Goal: Navigation & Orientation: Find specific page/section

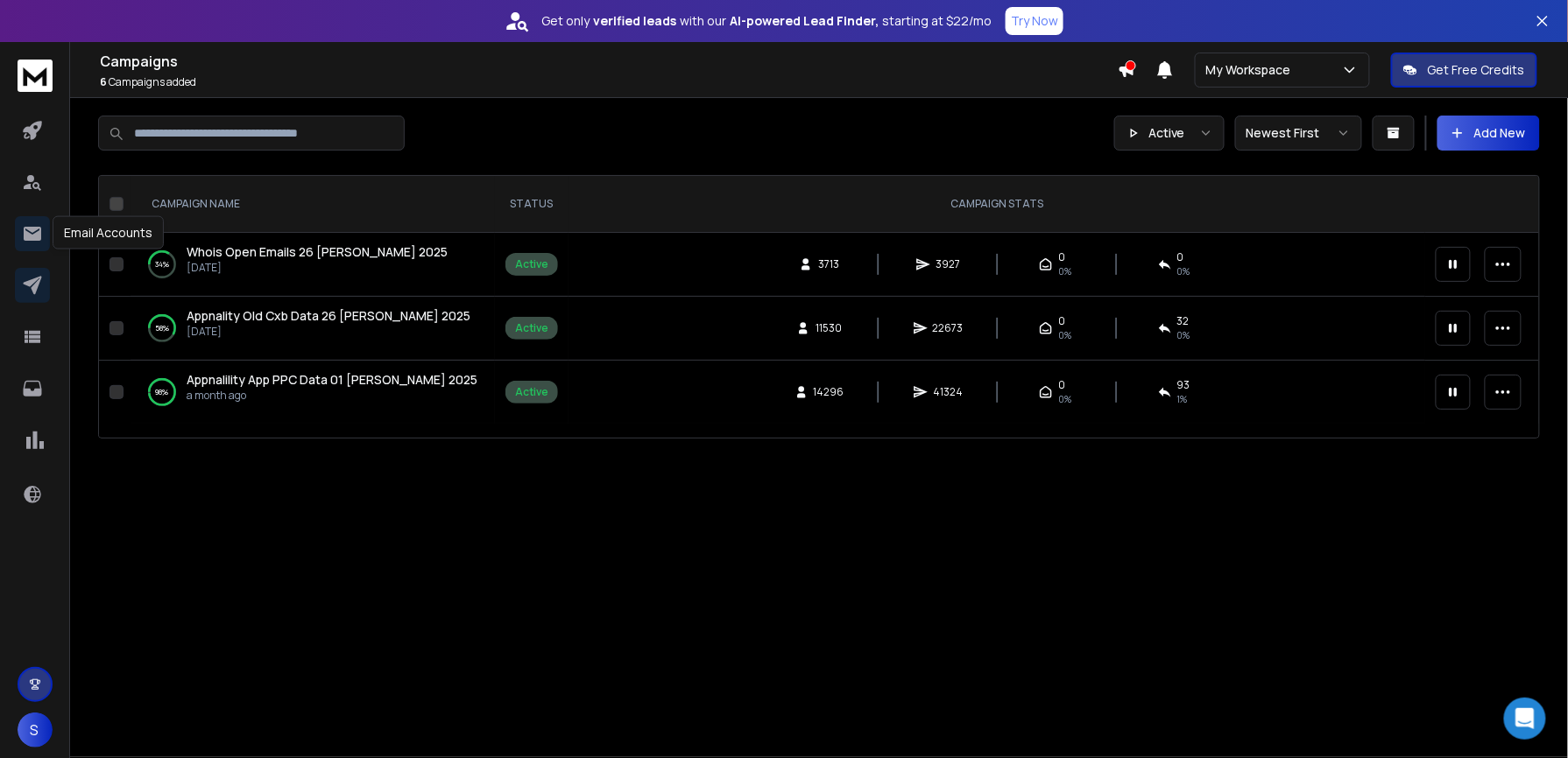
click at [22, 236] on icon at bounding box center [32, 234] width 21 height 21
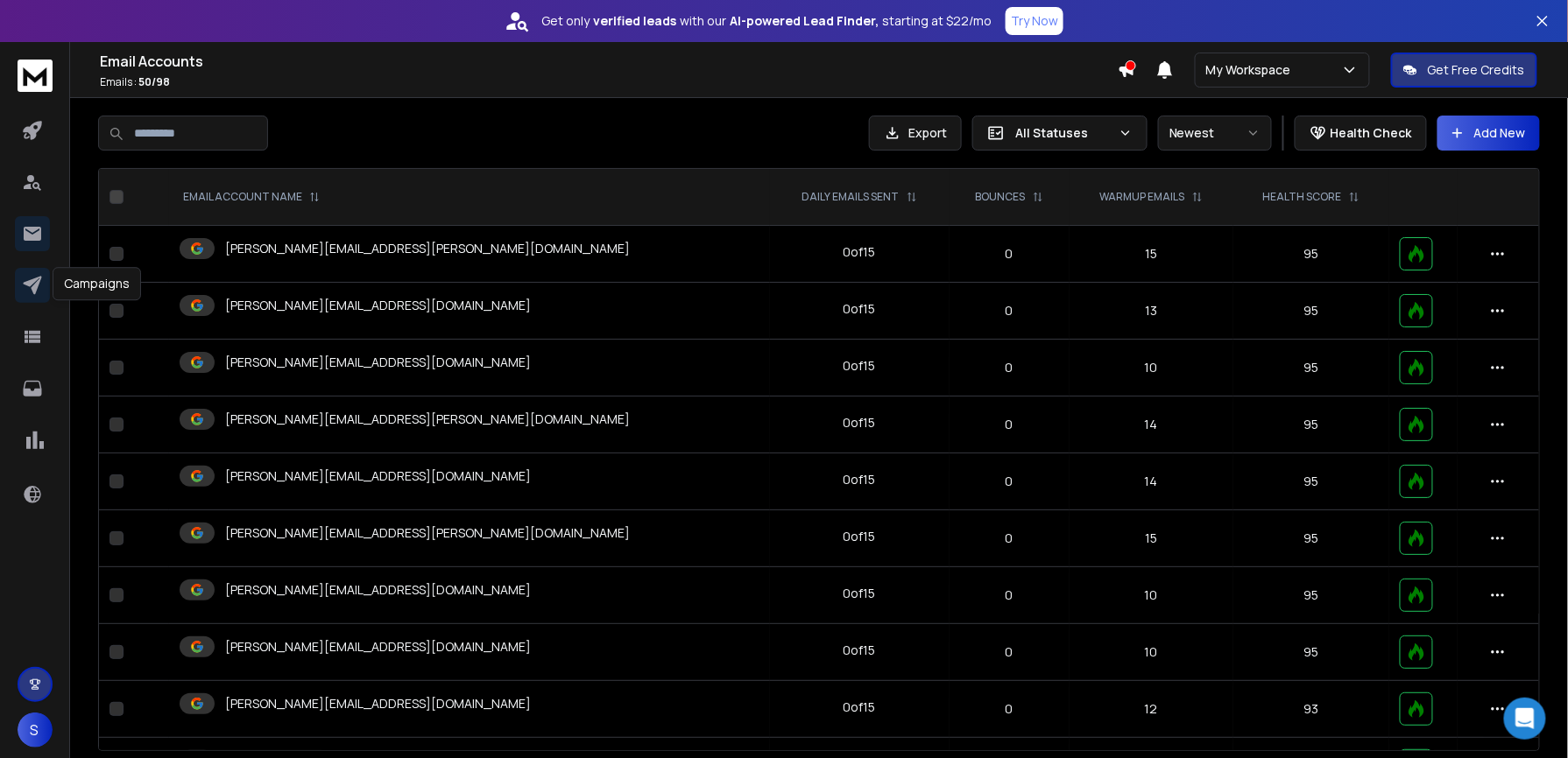
click at [36, 278] on icon at bounding box center [31, 284] width 18 height 18
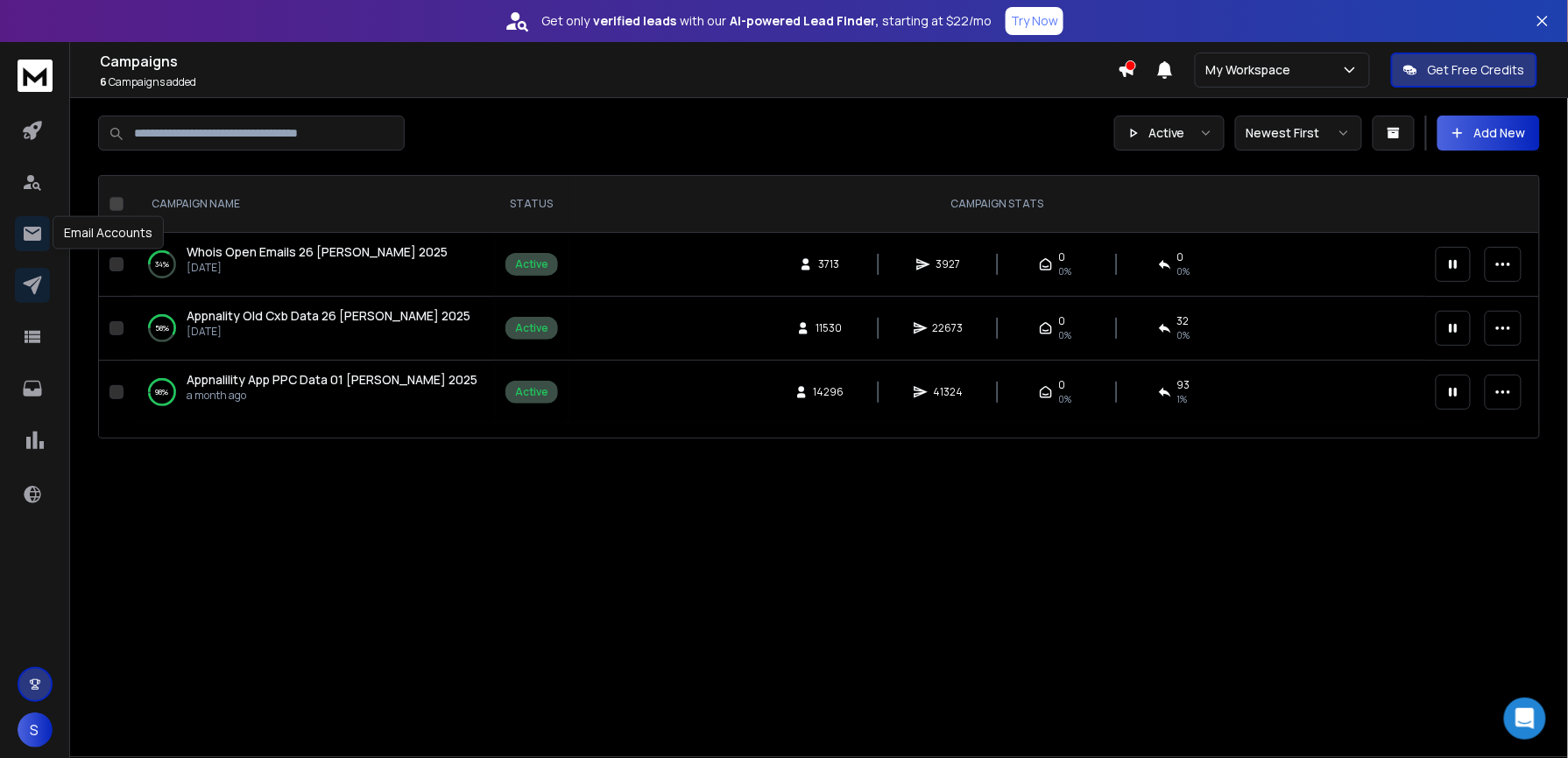
click at [30, 228] on icon at bounding box center [32, 233] width 18 height 14
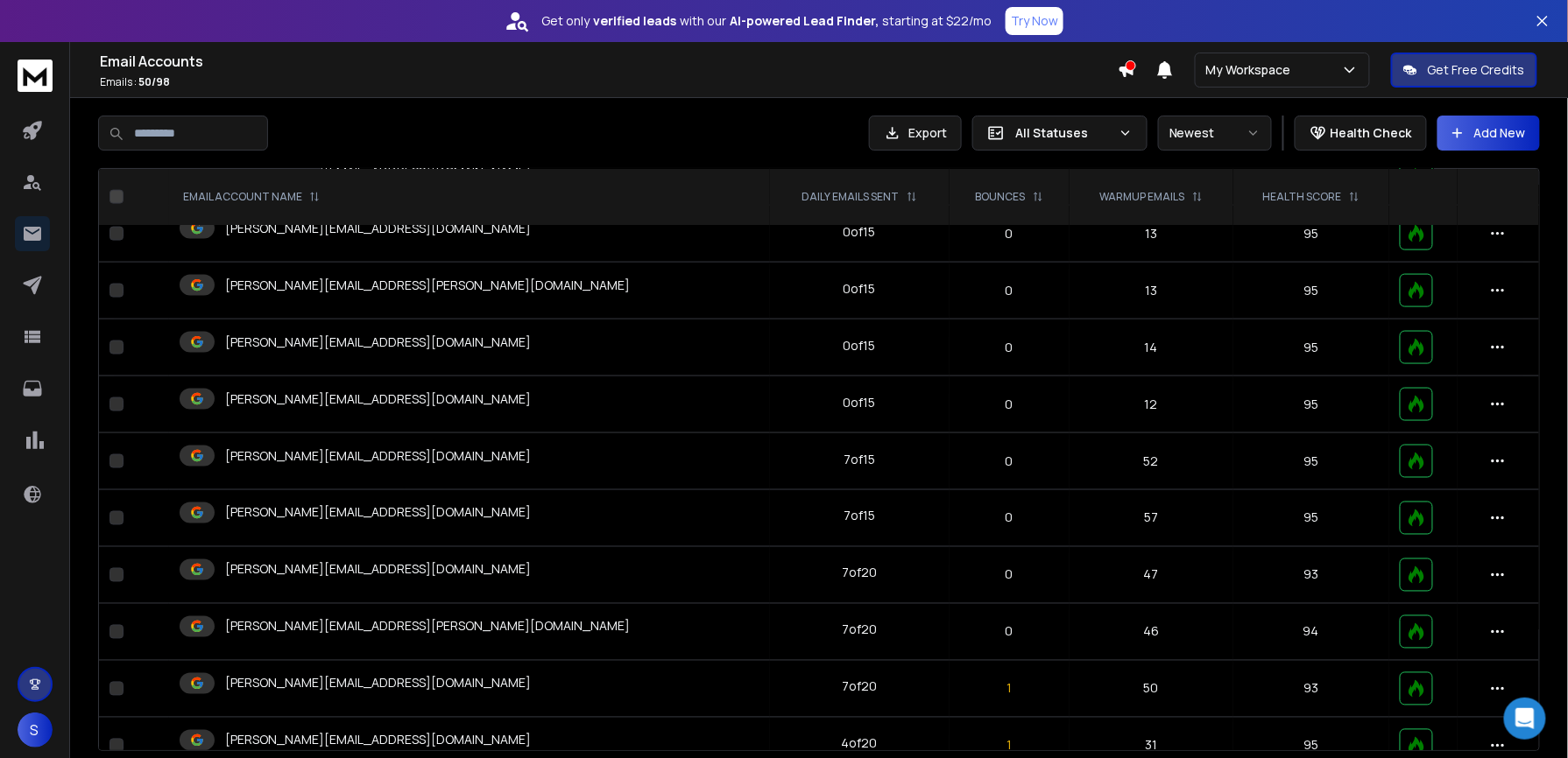
scroll to position [1168, 0]
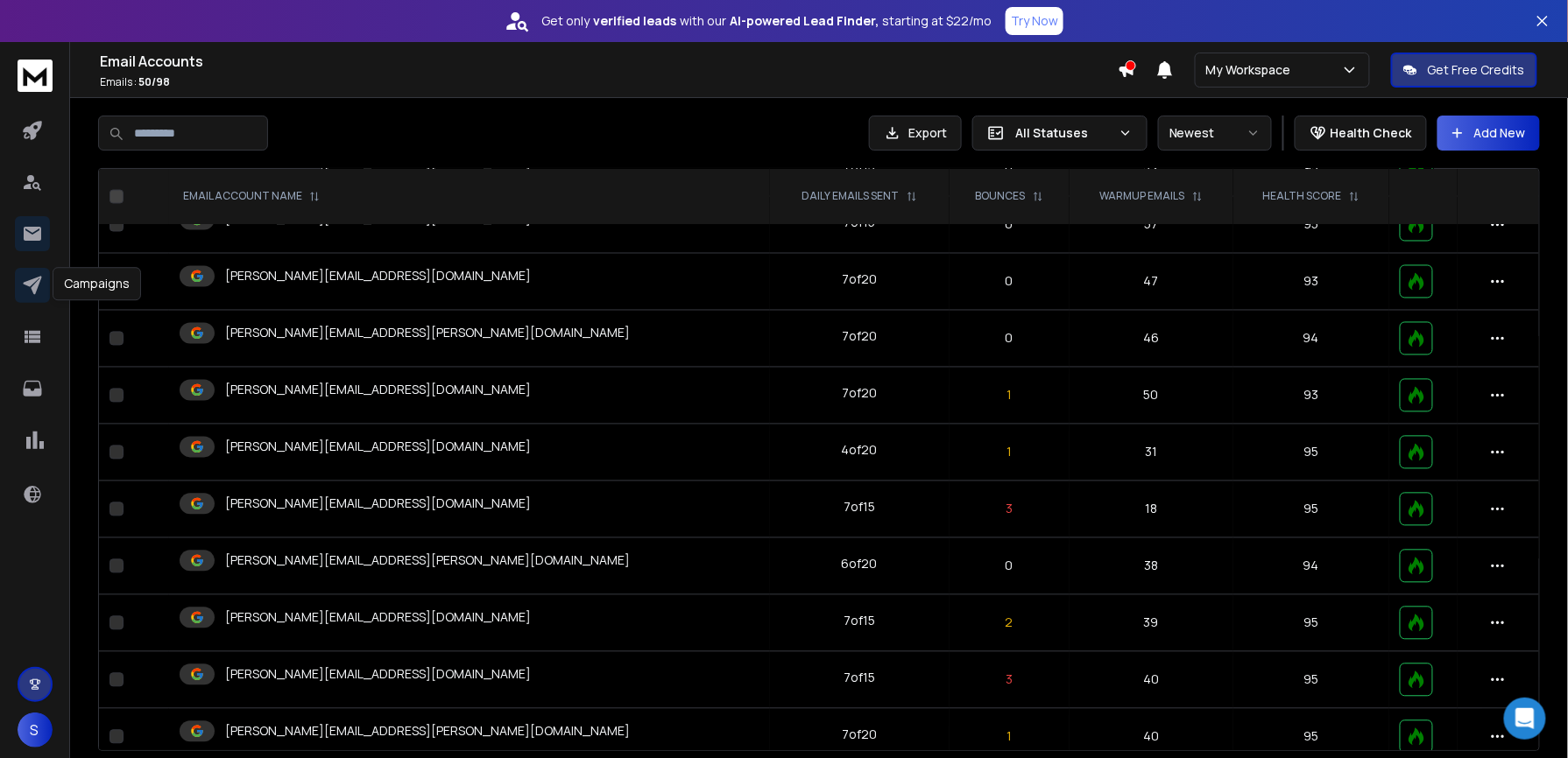
click at [25, 293] on icon at bounding box center [32, 285] width 21 height 21
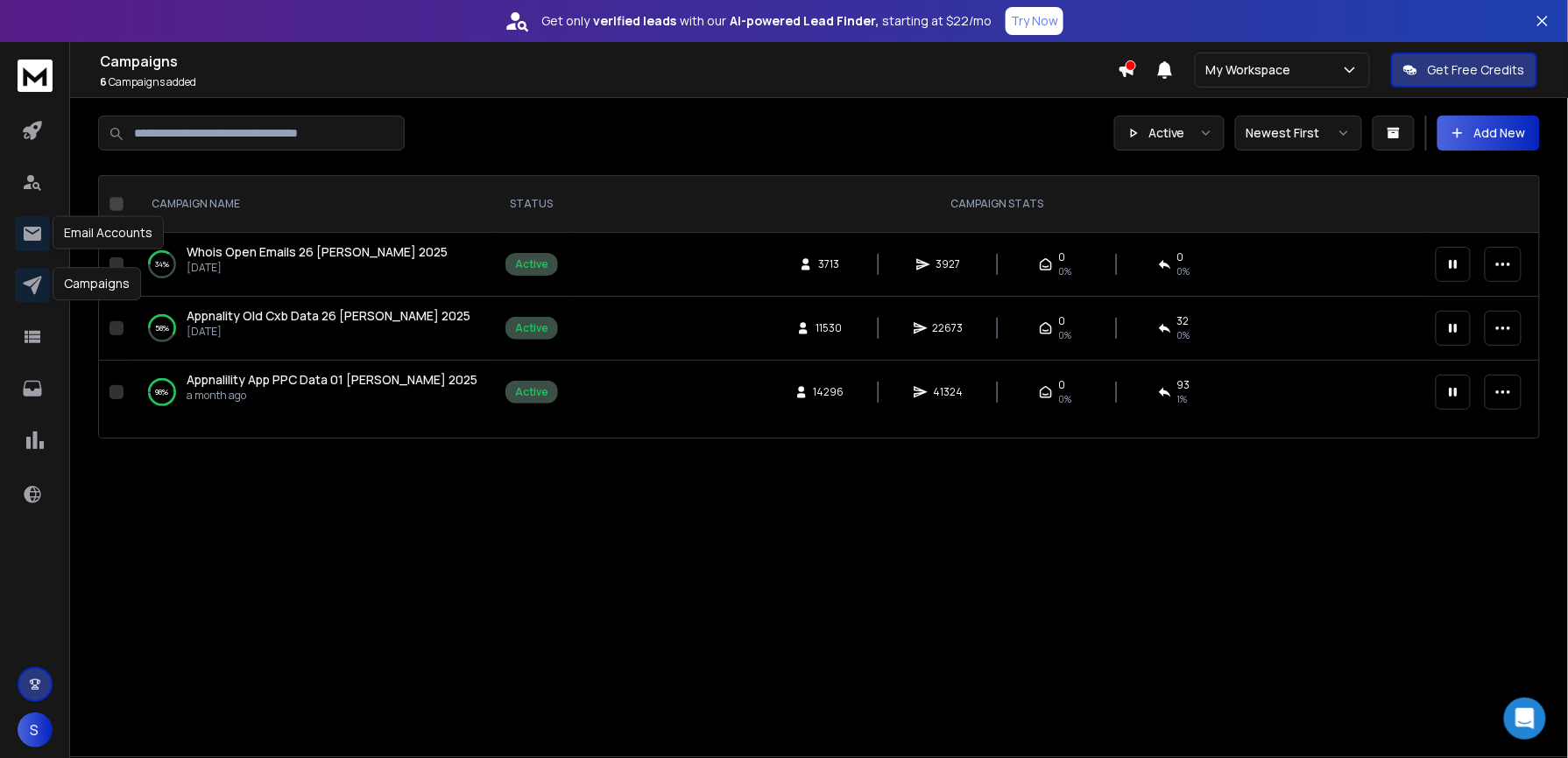
click at [35, 229] on icon at bounding box center [32, 233] width 18 height 14
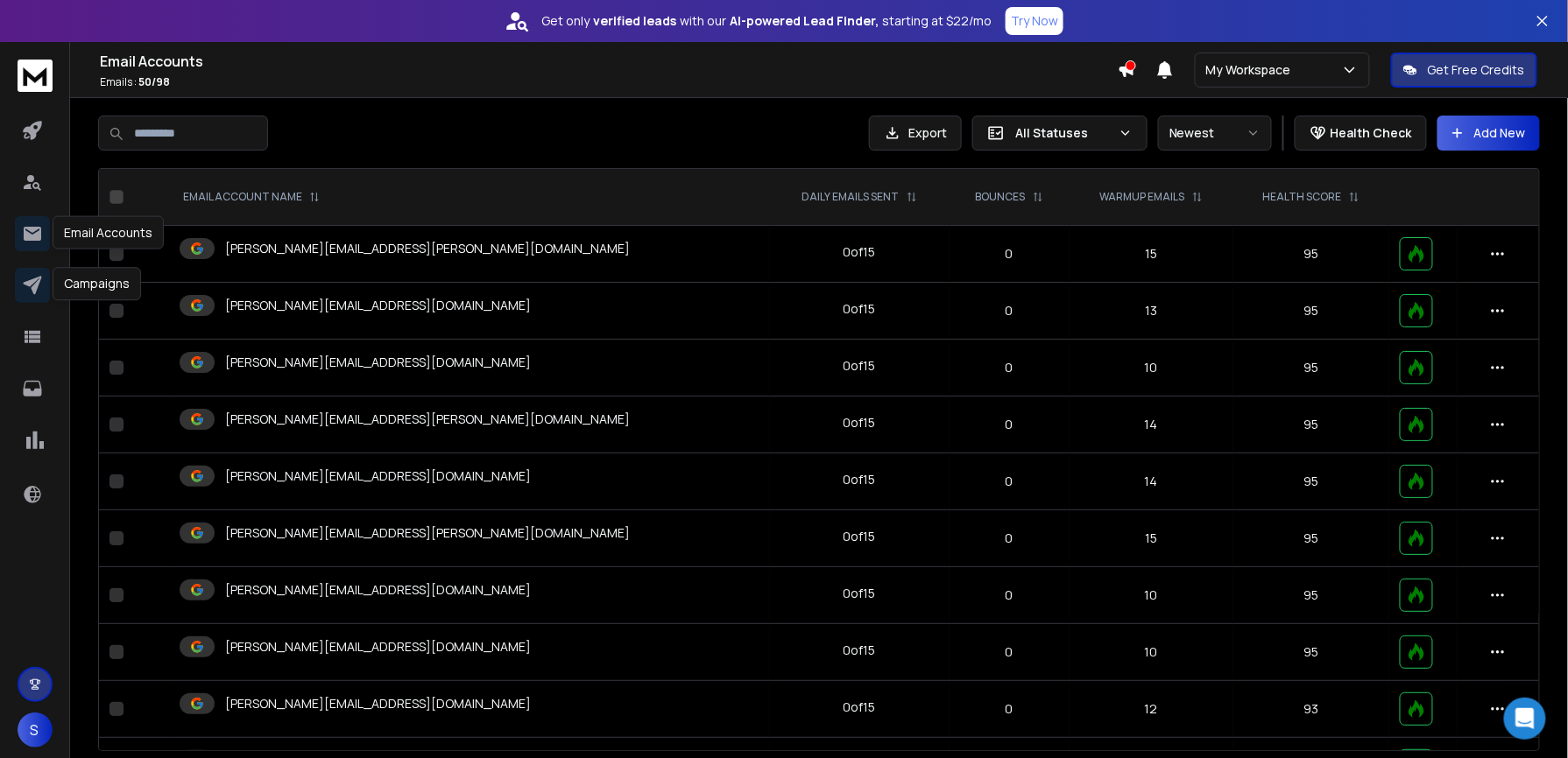
click at [25, 281] on icon at bounding box center [31, 284] width 18 height 18
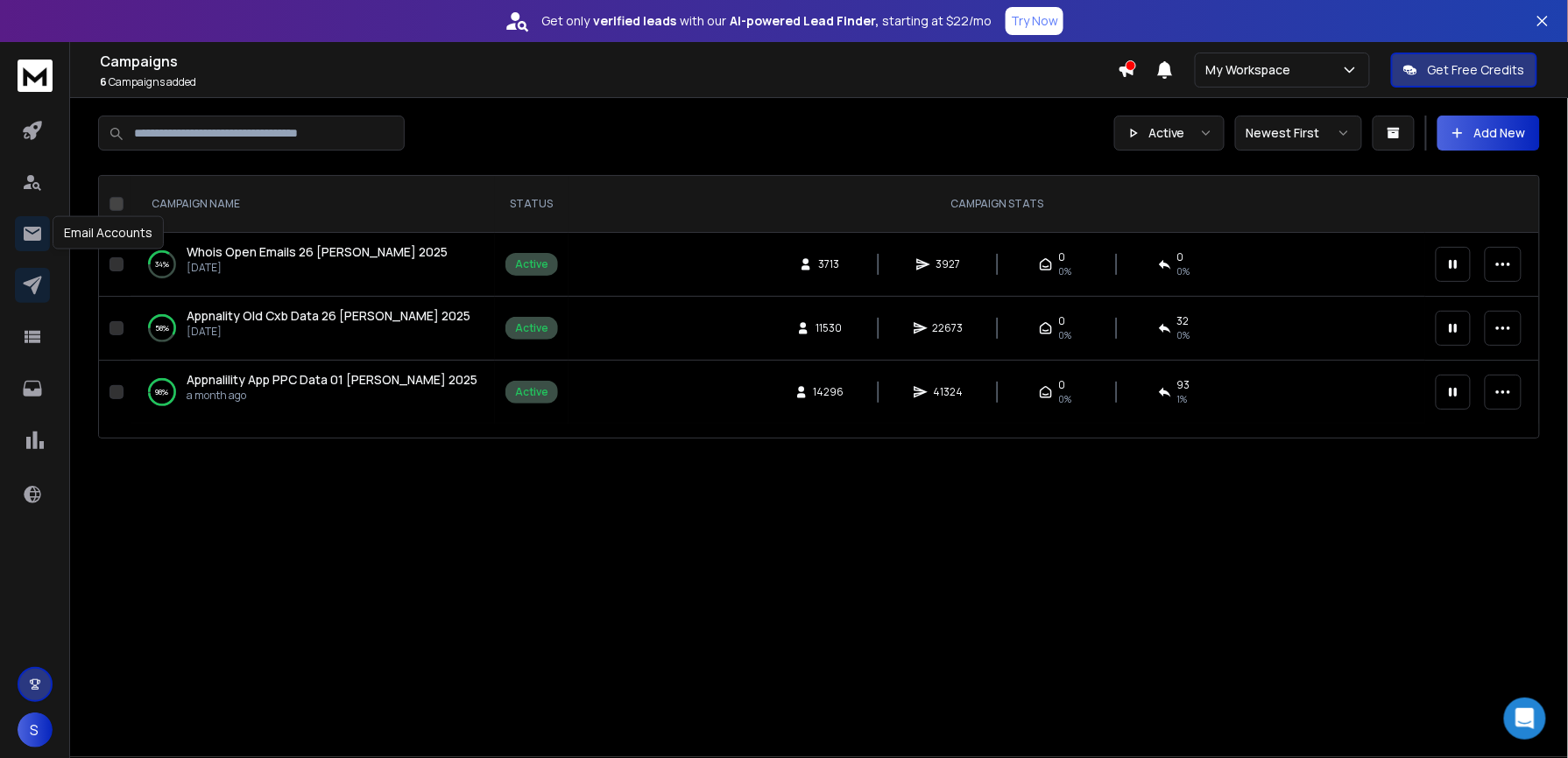
click at [25, 233] on icon at bounding box center [32, 233] width 18 height 14
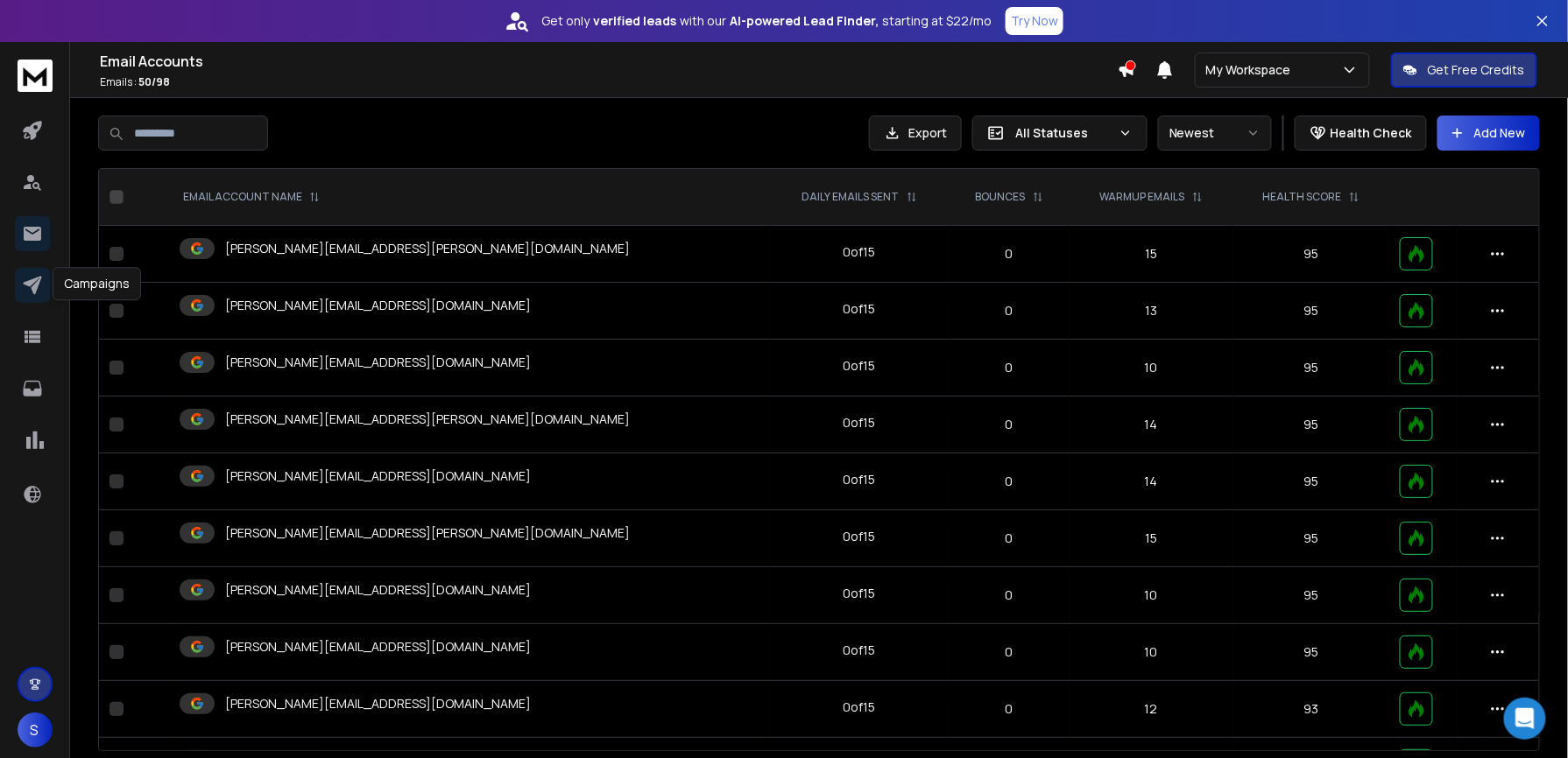
click at [40, 278] on icon at bounding box center [31, 284] width 18 height 18
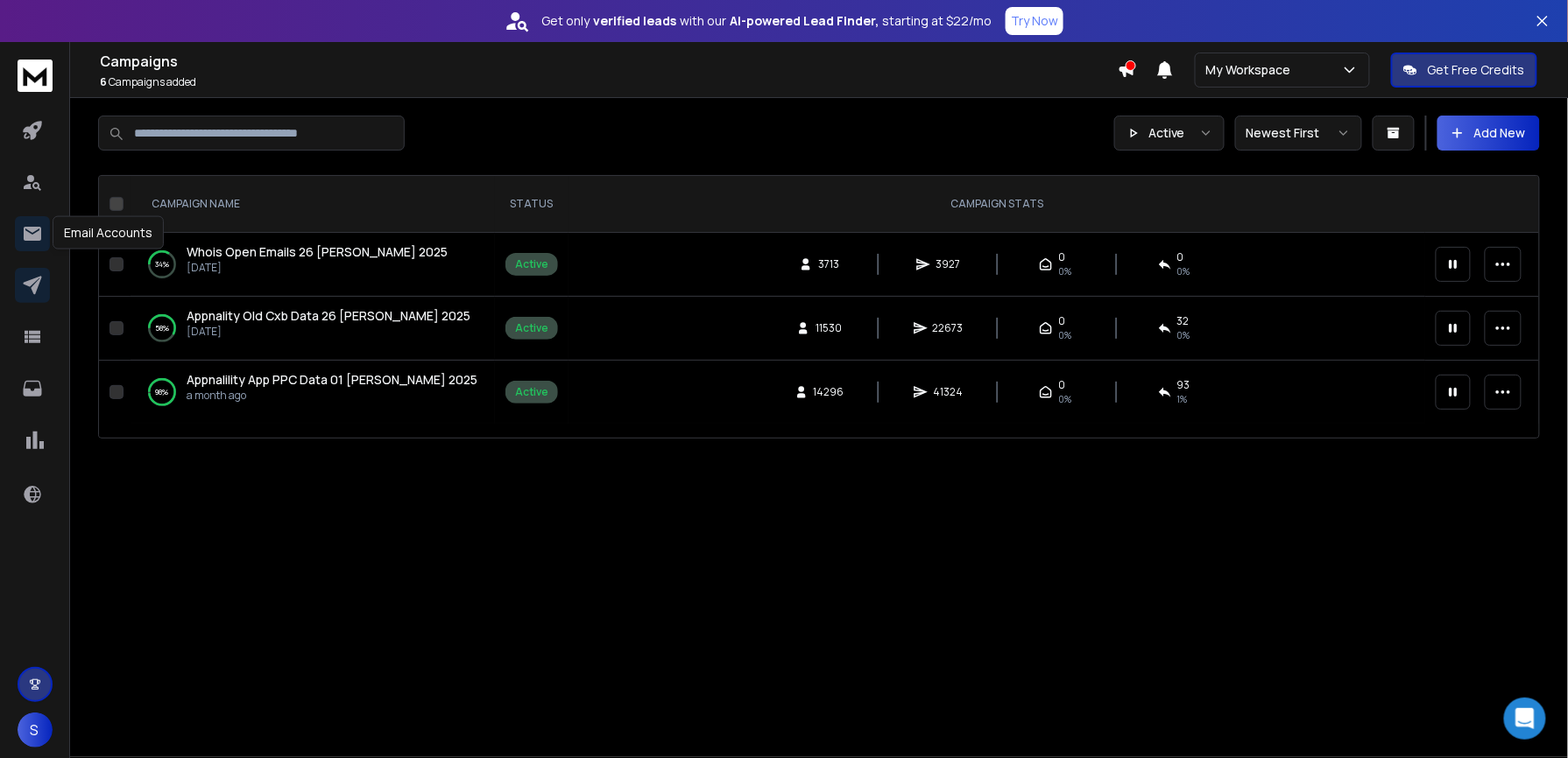
click at [28, 232] on icon at bounding box center [32, 233] width 18 height 14
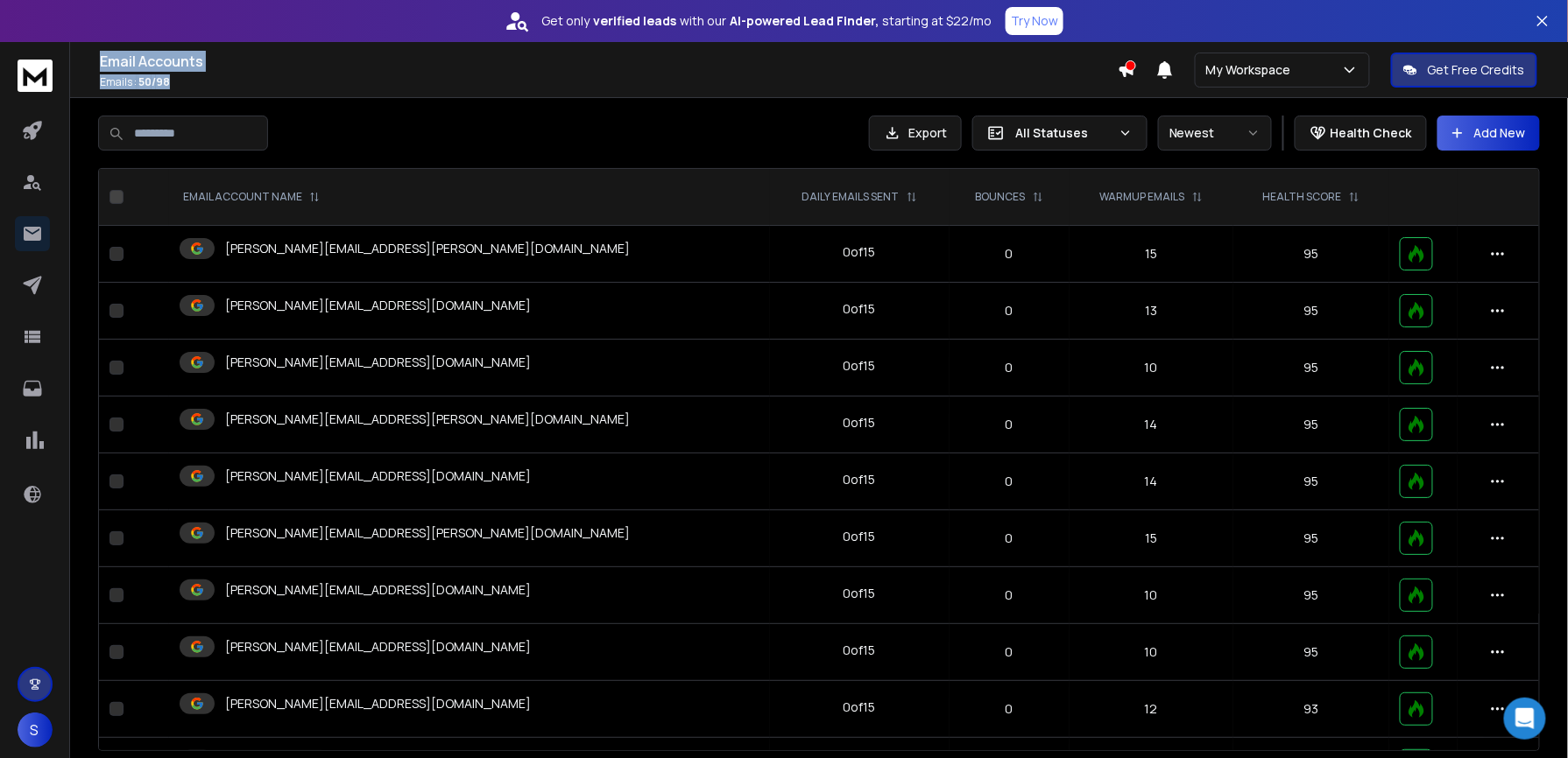
drag, startPoint x: 98, startPoint y: 59, endPoint x: 208, endPoint y: 76, distance: 111.3
click at [208, 76] on div "Email Accounts Emails : 50 / 98 My Workspace Get Free Credits" at bounding box center [784, 70] width 1568 height 56
drag, startPoint x: 208, startPoint y: 76, endPoint x: 464, endPoint y: 93, distance: 256.6
click at [464, 93] on div "Email Accounts Emails : 50 / 98 My Workspace Get Free Credits" at bounding box center [784, 70] width 1568 height 56
